Goal: Task Accomplishment & Management: Use online tool/utility

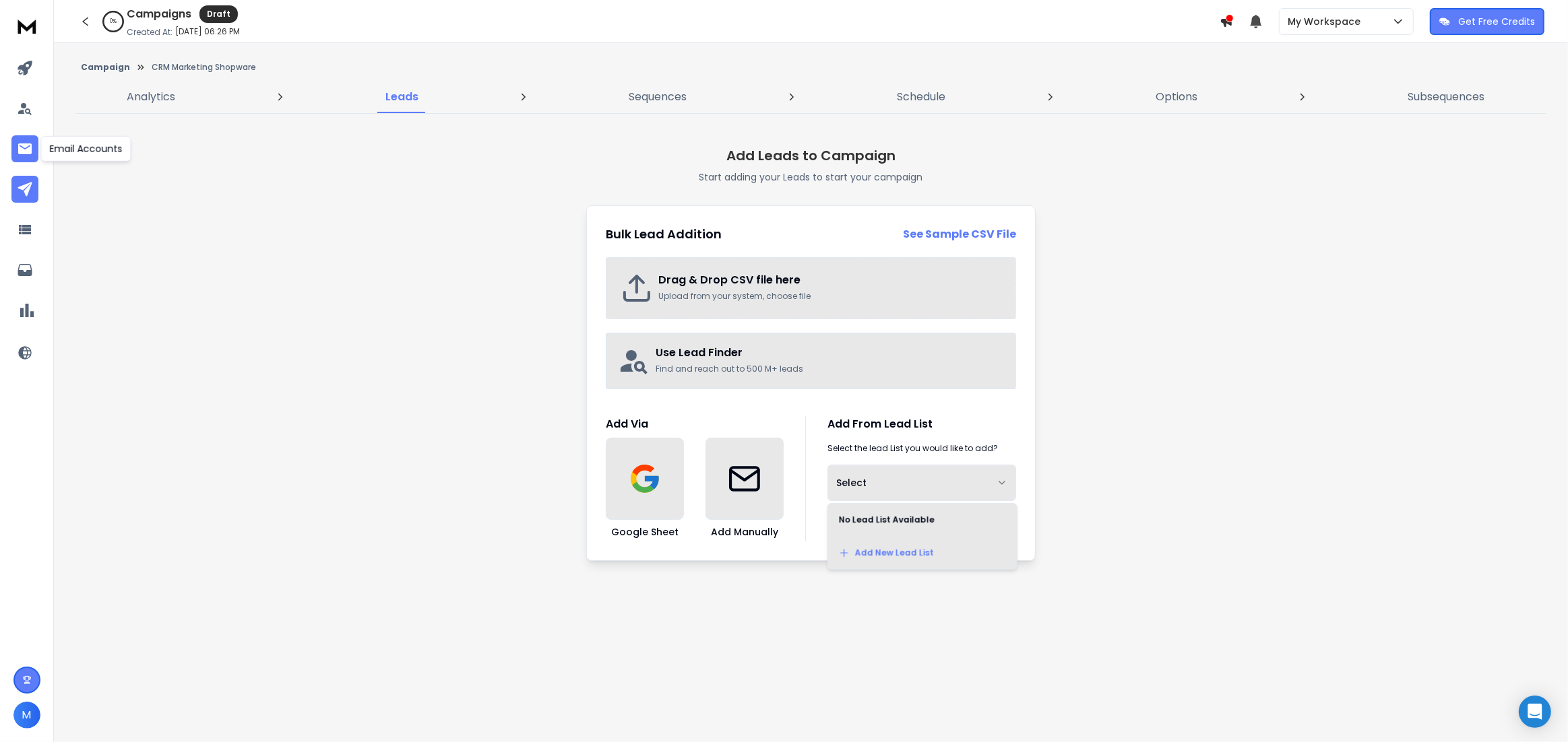
click at [19, 144] on icon at bounding box center [25, 149] width 13 height 11
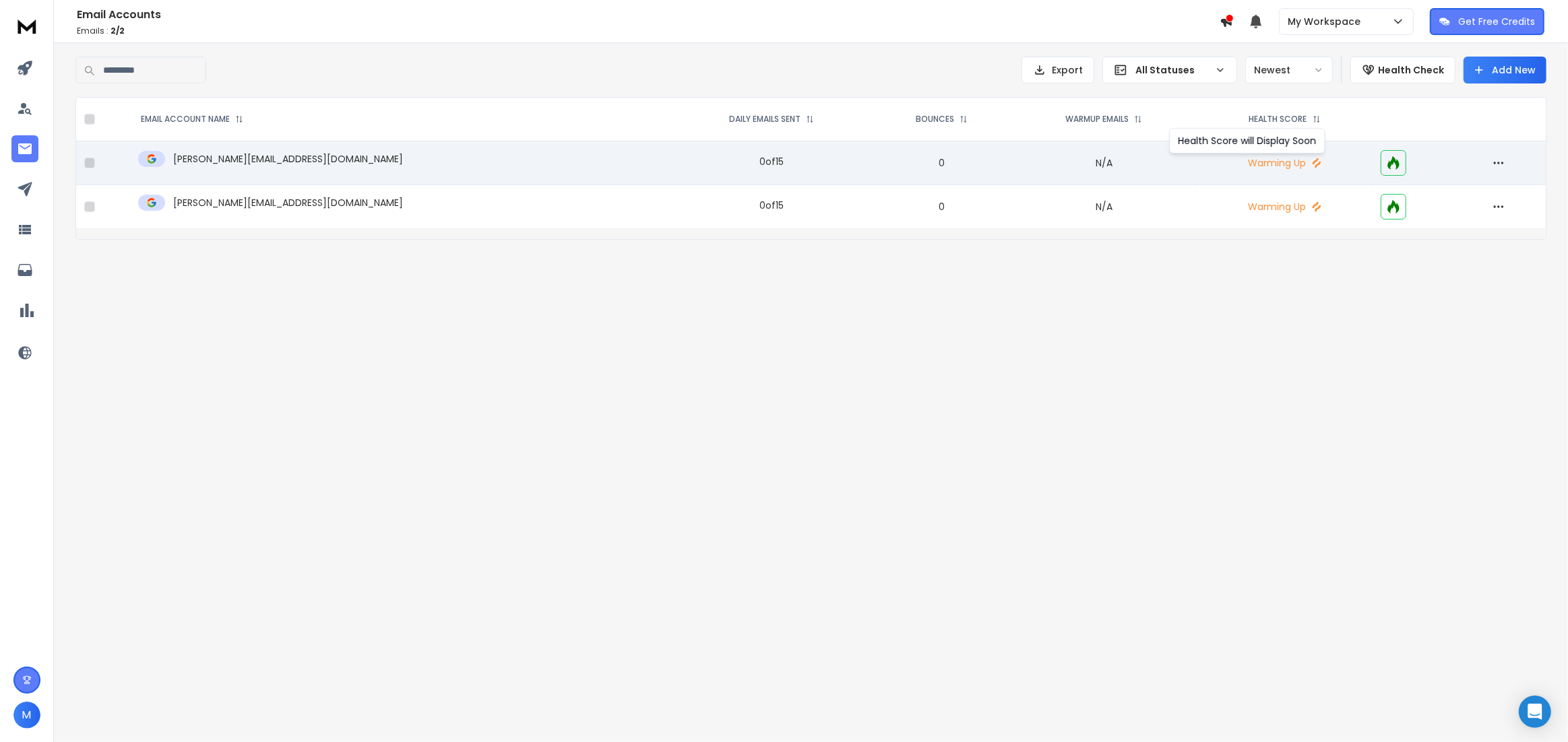
click at [1085, 158] on td "N/A" at bounding box center [1104, 163] width 186 height 44
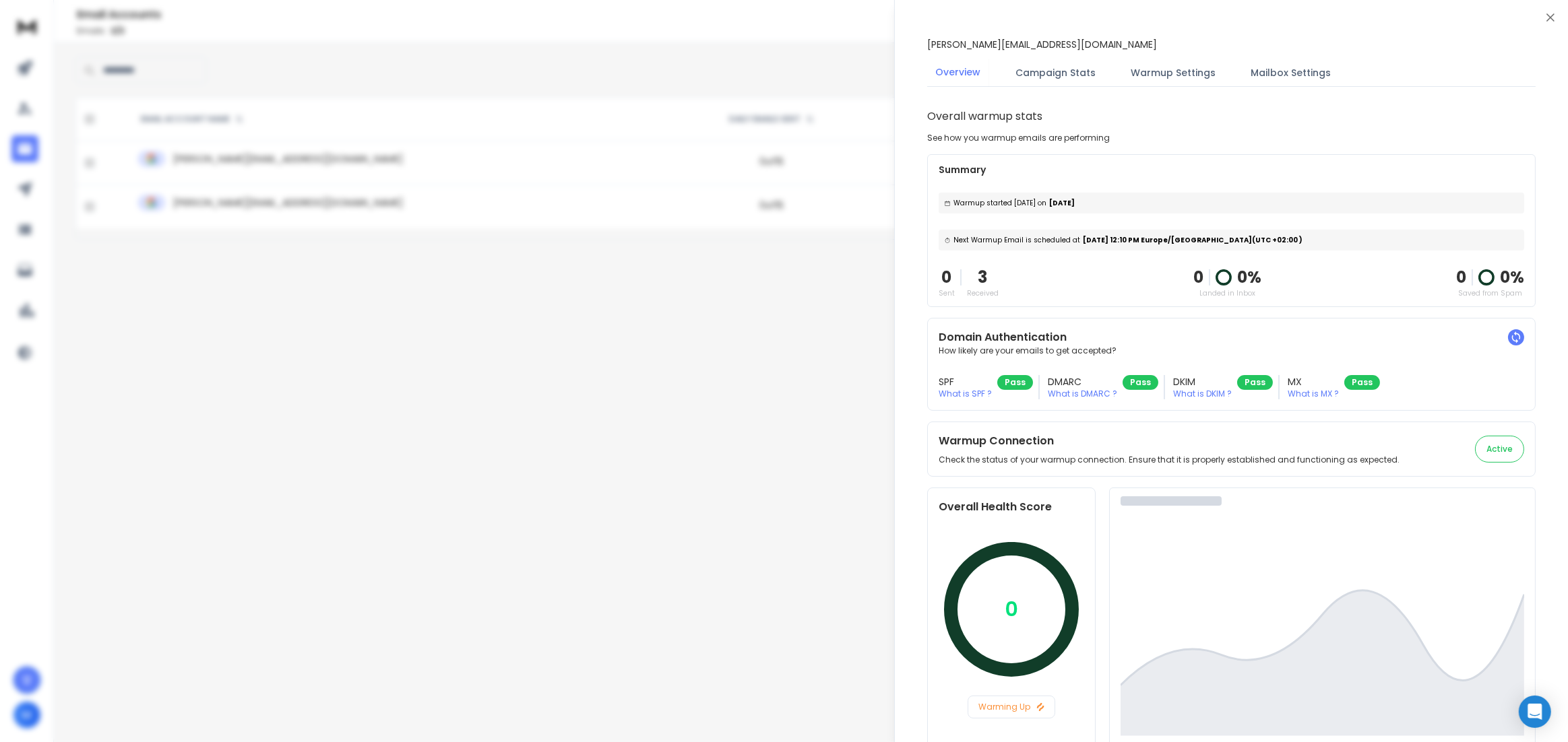
click at [1073, 76] on button "Campaign Stats" at bounding box center [1055, 73] width 97 height 30
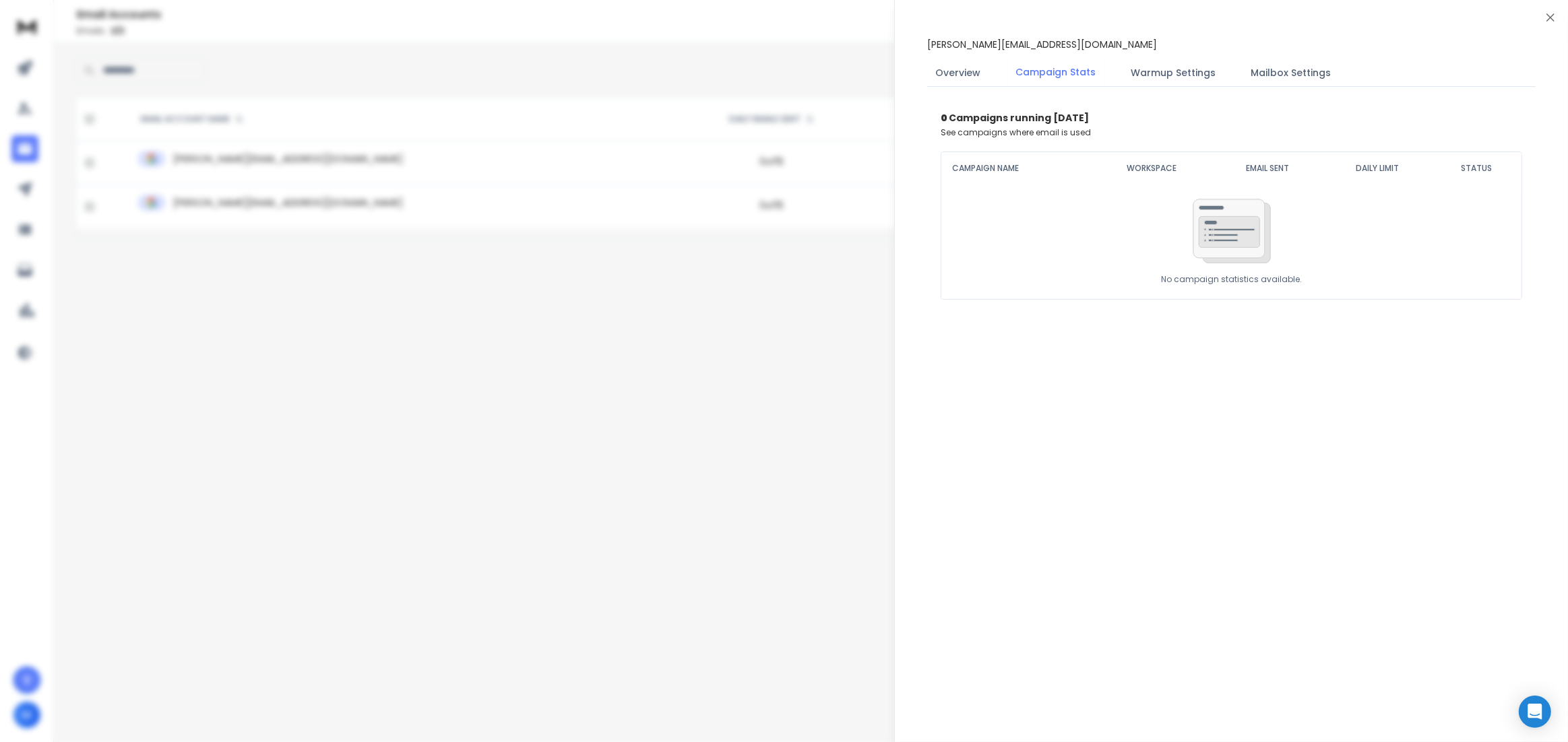
click at [970, 69] on button "Overview" at bounding box center [957, 73] width 61 height 30
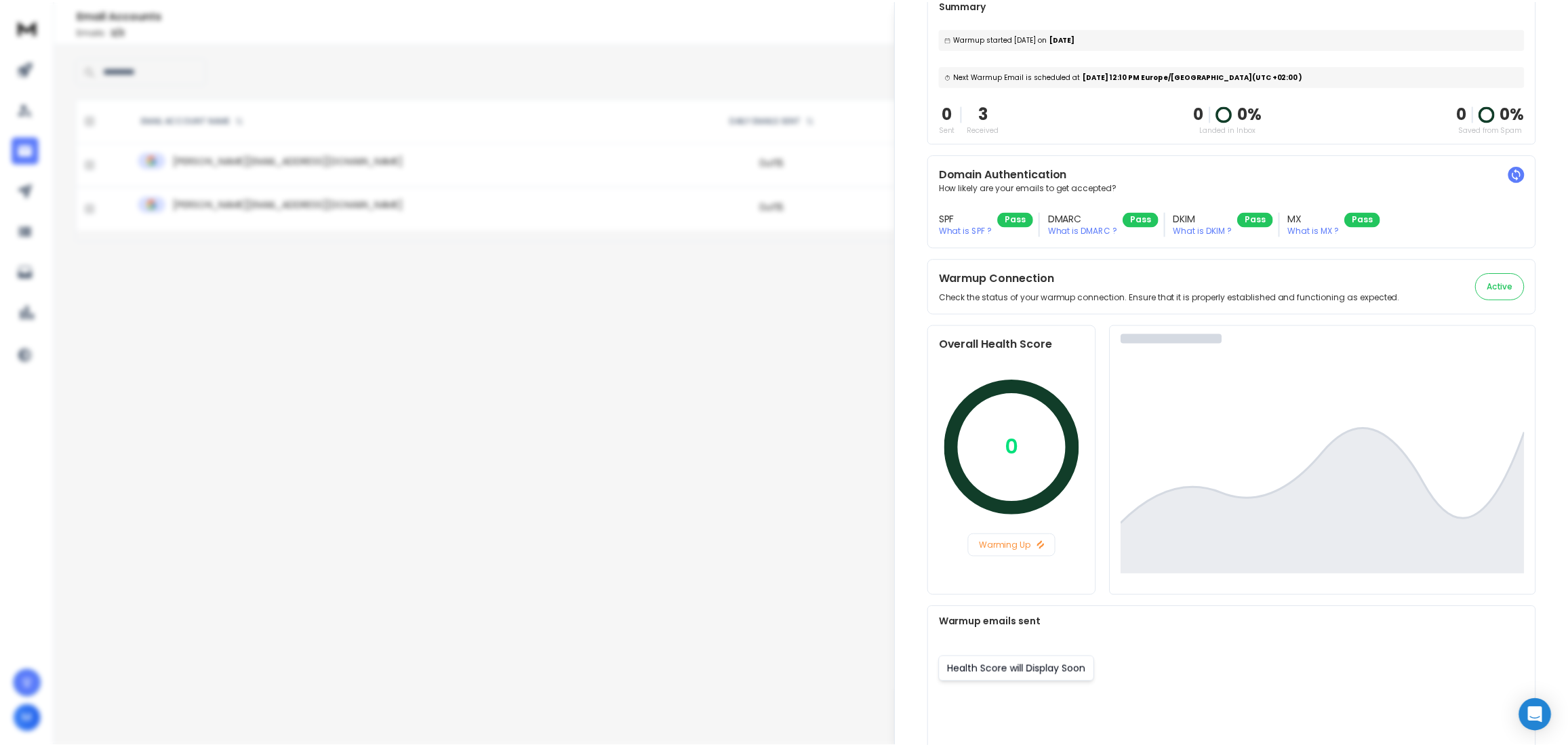
scroll to position [20, 0]
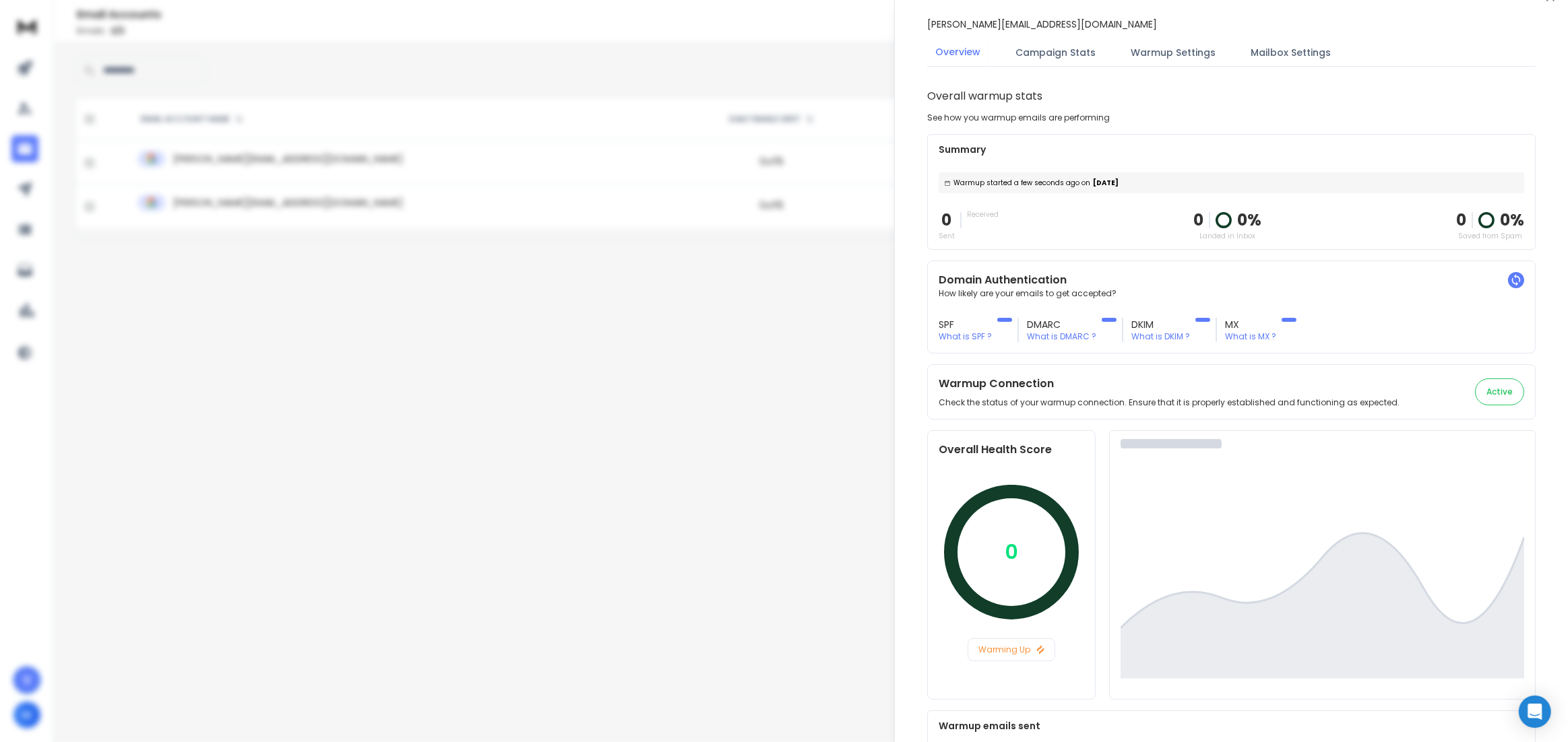
click at [674, 294] on div at bounding box center [784, 371] width 1568 height 742
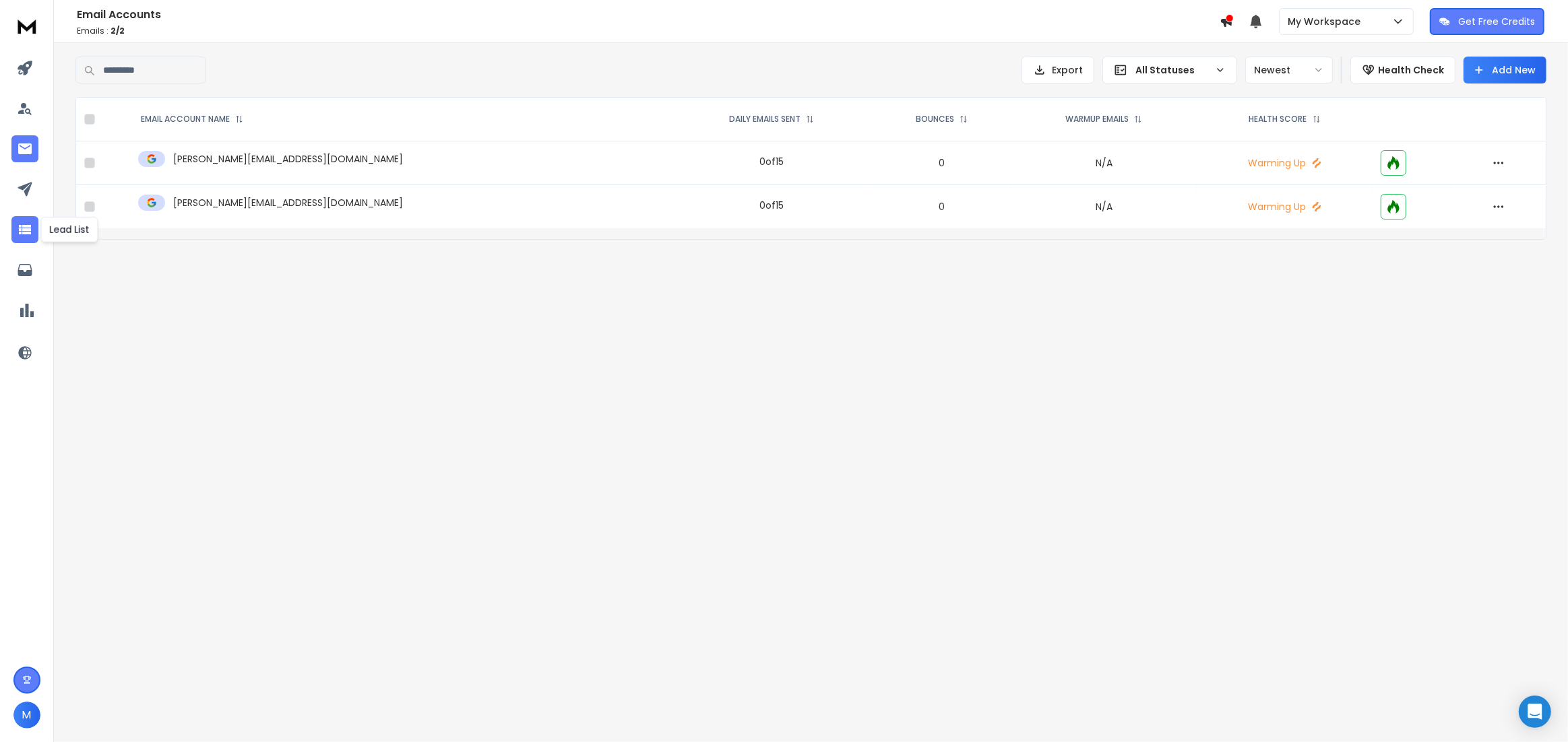
click at [15, 230] on link at bounding box center [25, 229] width 27 height 27
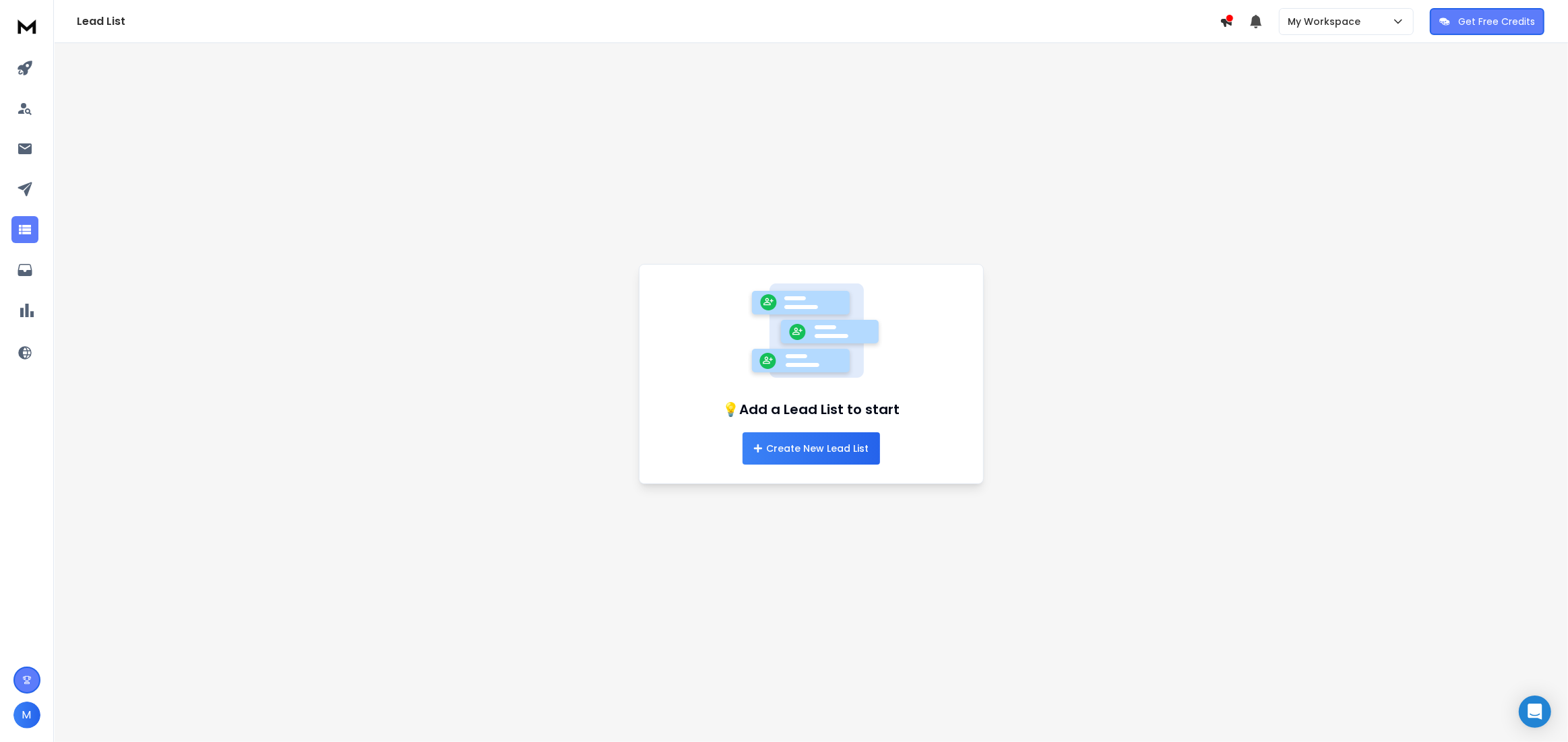
click at [27, 89] on div at bounding box center [27, 213] width 31 height 317
click at [27, 78] on link at bounding box center [25, 68] width 27 height 27
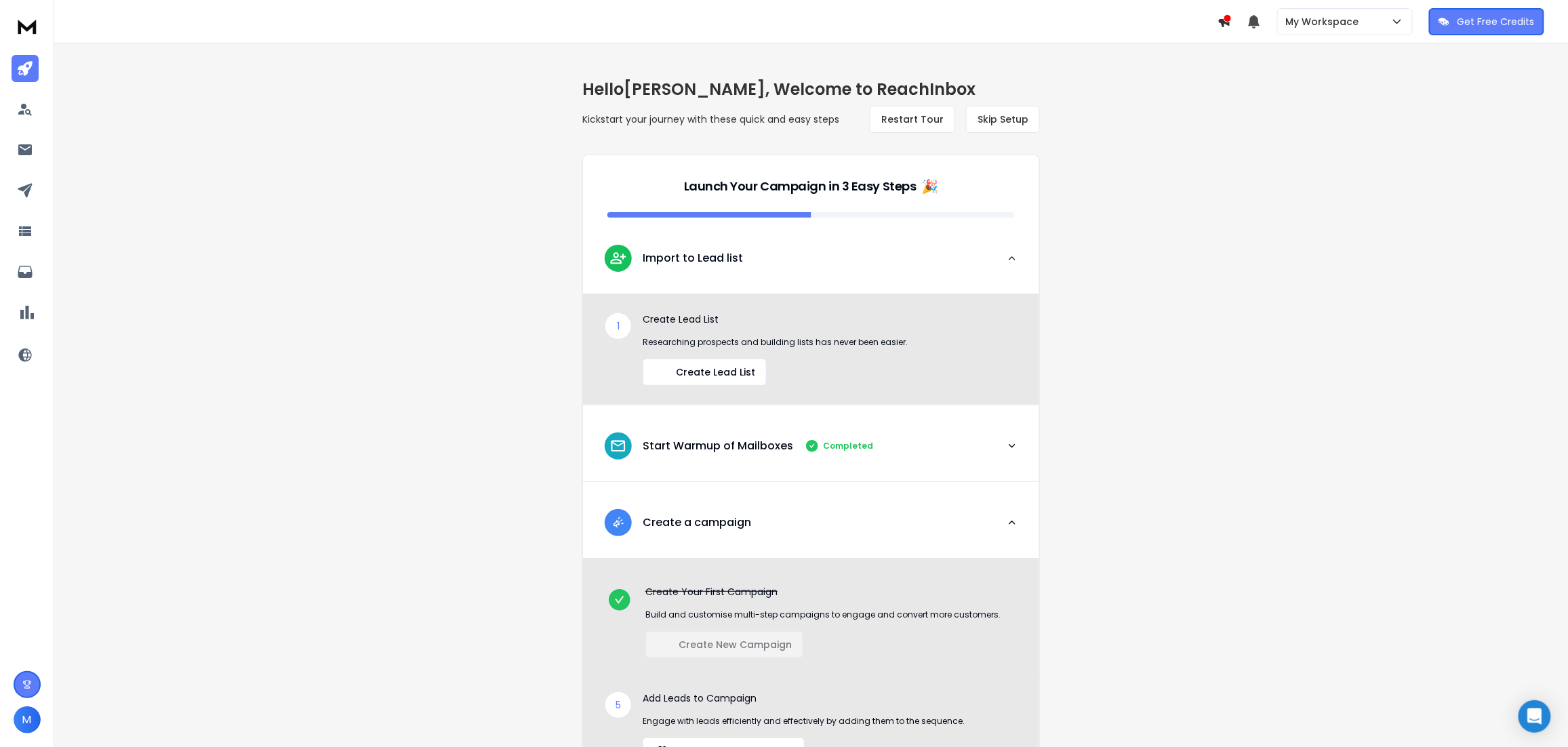
click at [18, 129] on div at bounding box center [27, 215] width 31 height 319
click at [1013, 443] on icon "button" at bounding box center [1012, 446] width 11 height 11
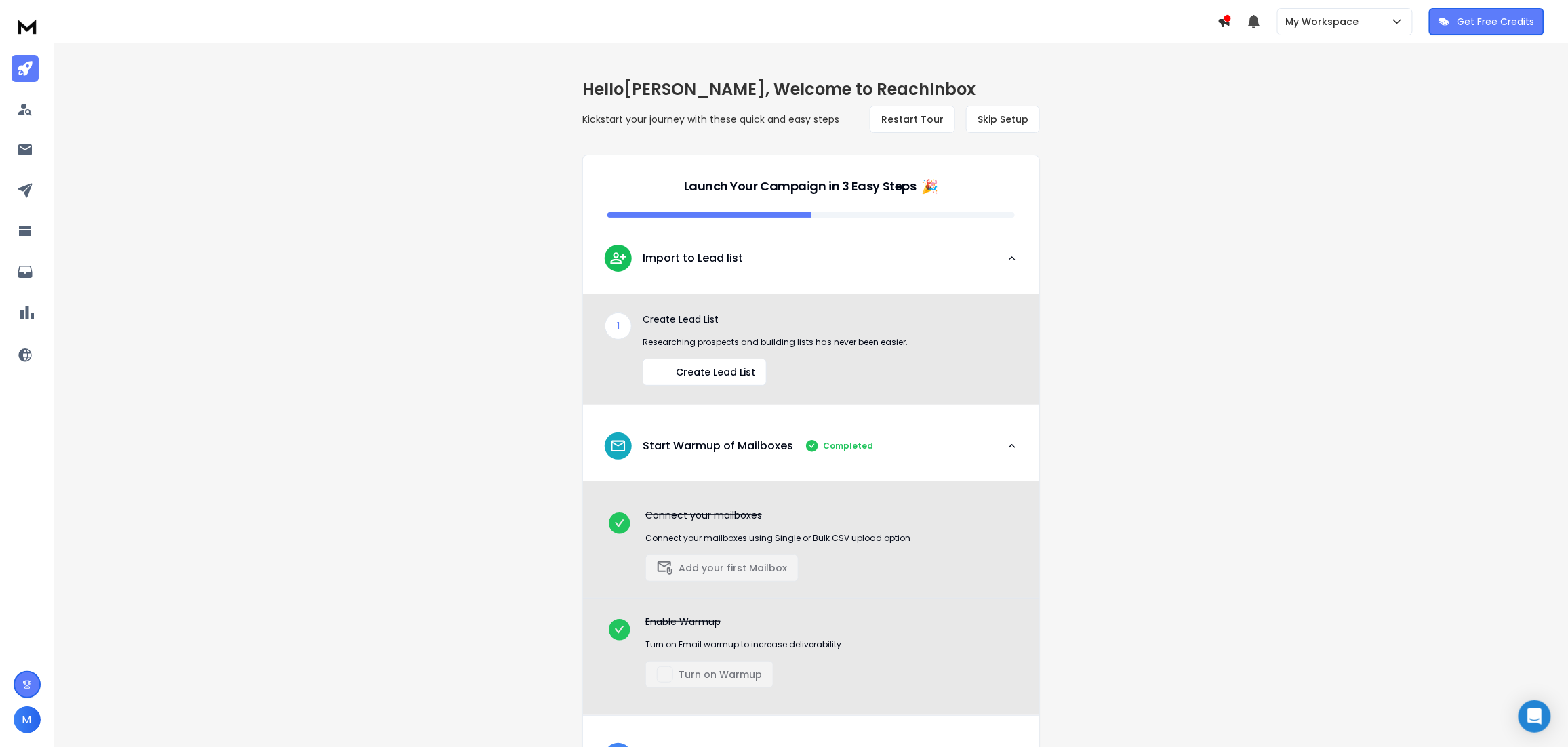
click at [1013, 443] on icon "button" at bounding box center [1012, 446] width 11 height 11
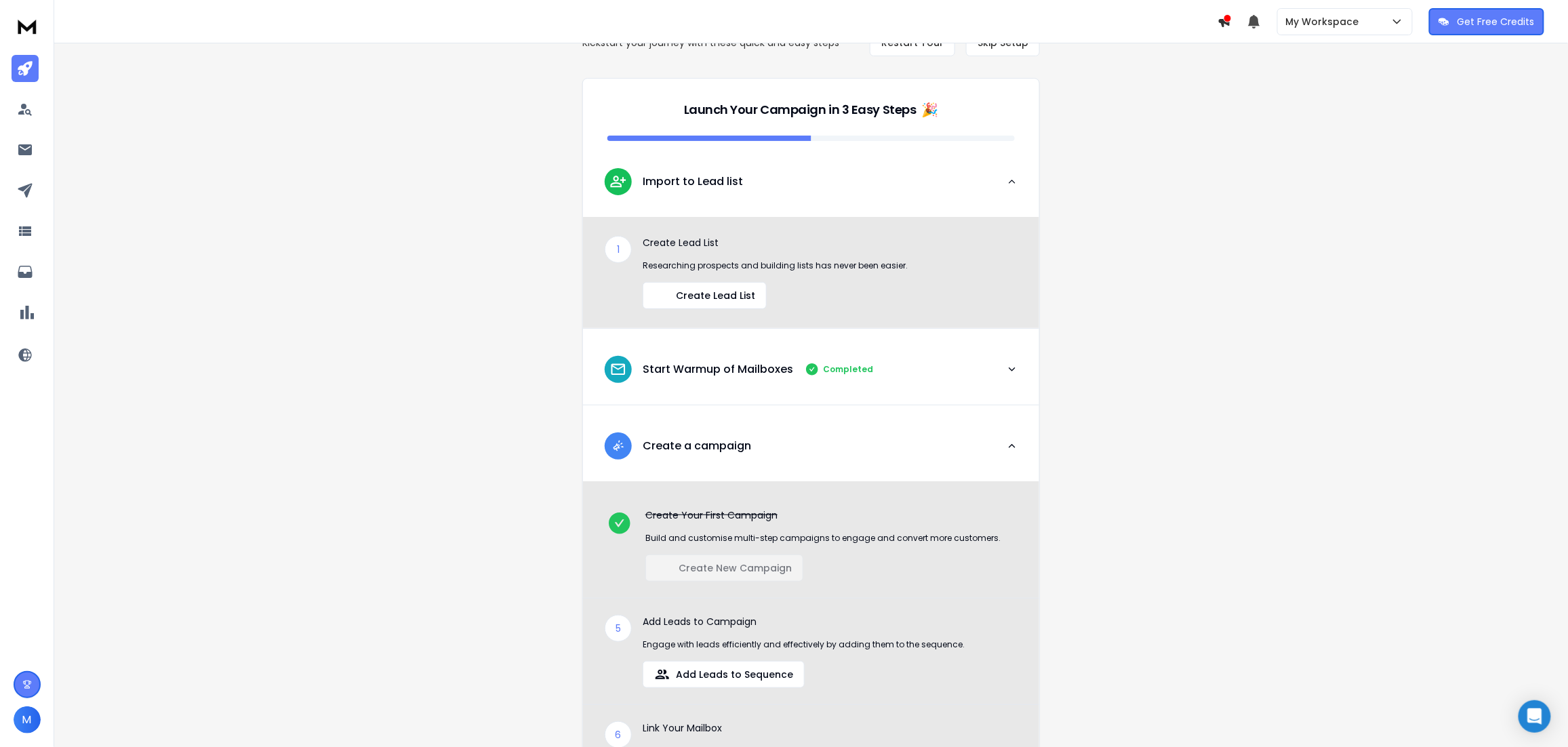
scroll to position [108, 0]
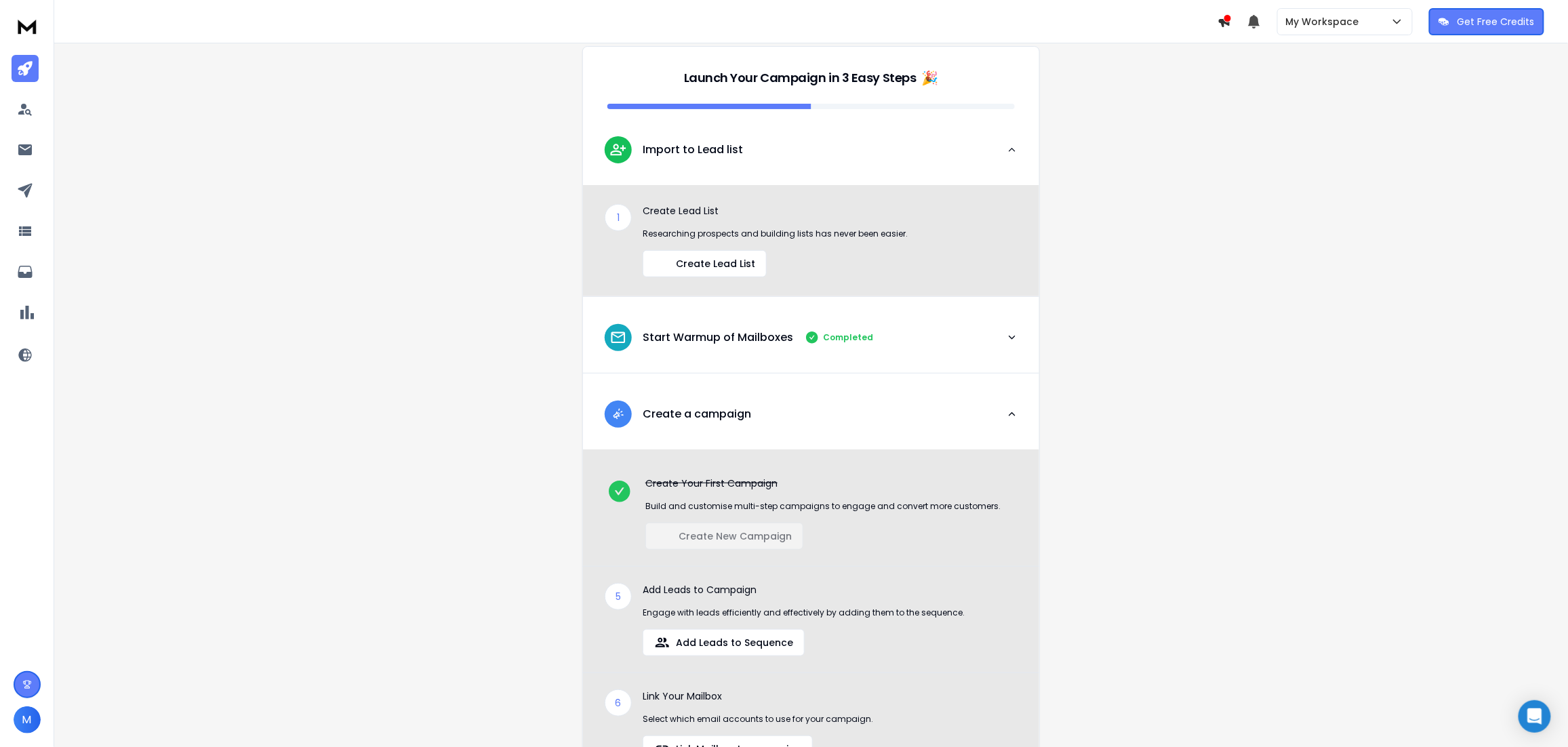
click at [1004, 423] on button "Create a campaign" at bounding box center [811, 420] width 457 height 59
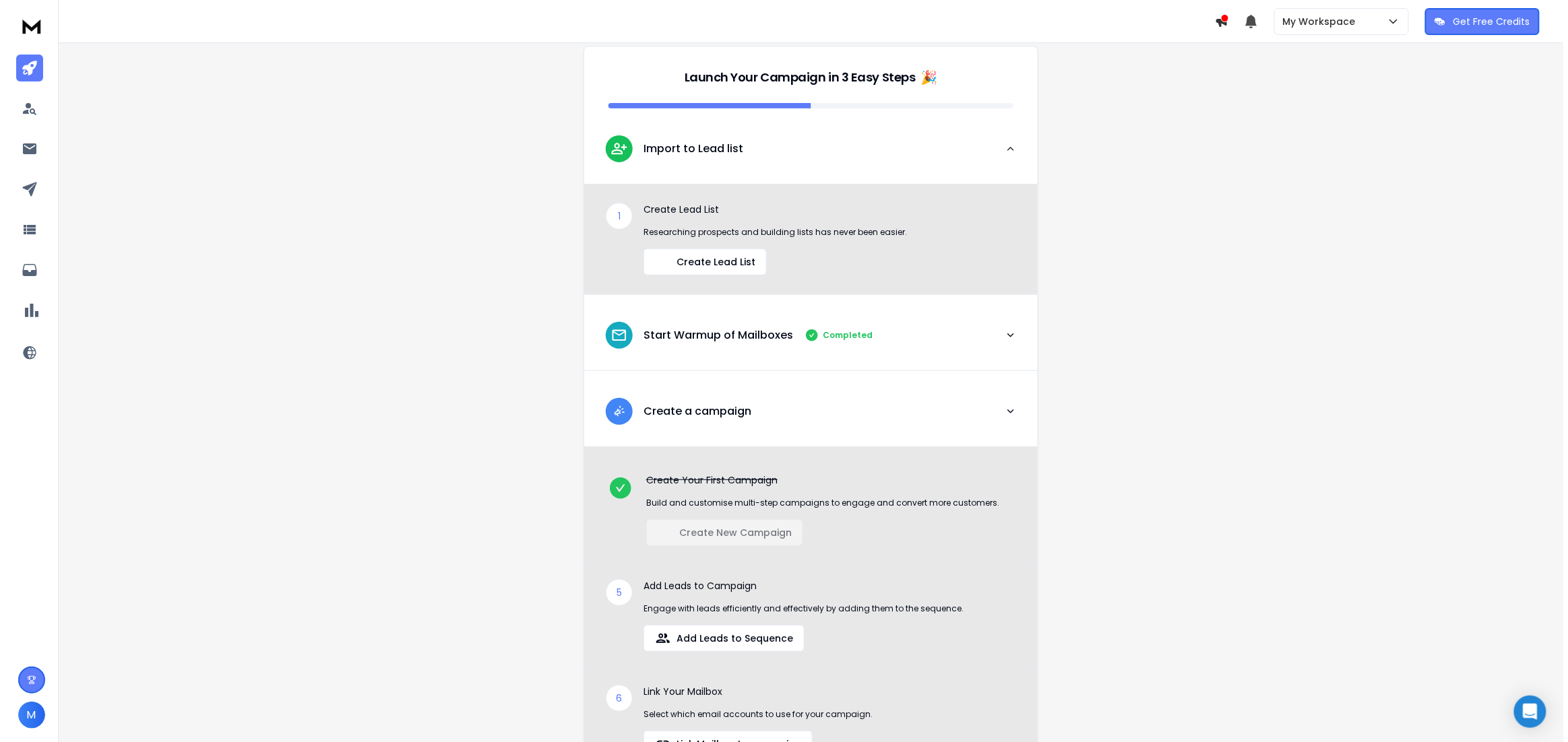
scroll to position [0, 0]
